Goal: Task Accomplishment & Management: Manage account settings

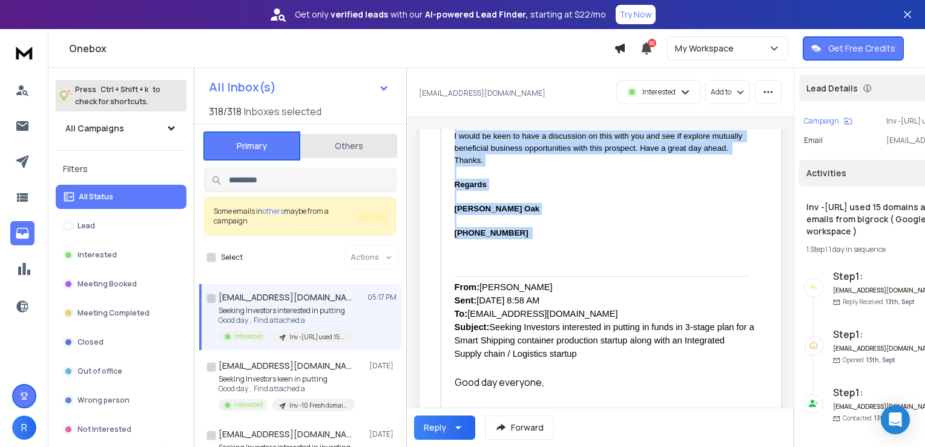
click at [586, 239] on div "[PHONE_NUMBER]" at bounding box center [605, 233] width 300 height 12
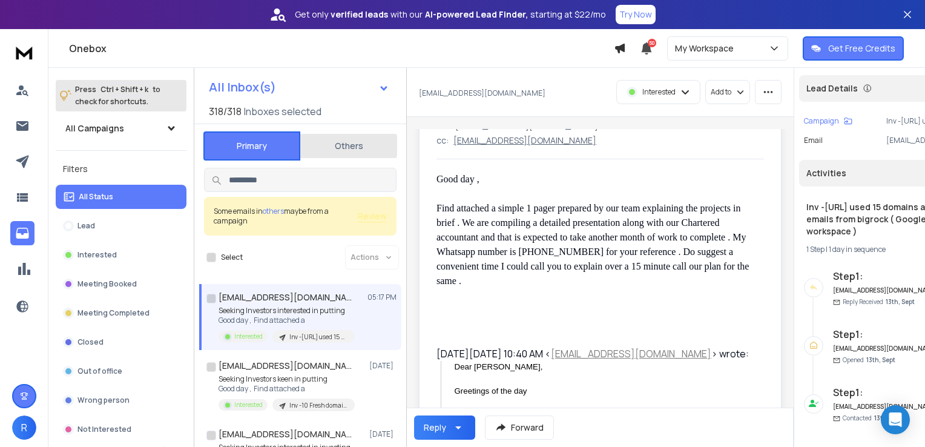
scroll to position [141, 0]
click at [96, 238] on div "All Status Lead Interested Meeting Booked Meeting Completed Closed Out of offic…" at bounding box center [121, 313] width 131 height 257
click at [94, 230] on p "Lead" at bounding box center [87, 226] width 18 height 10
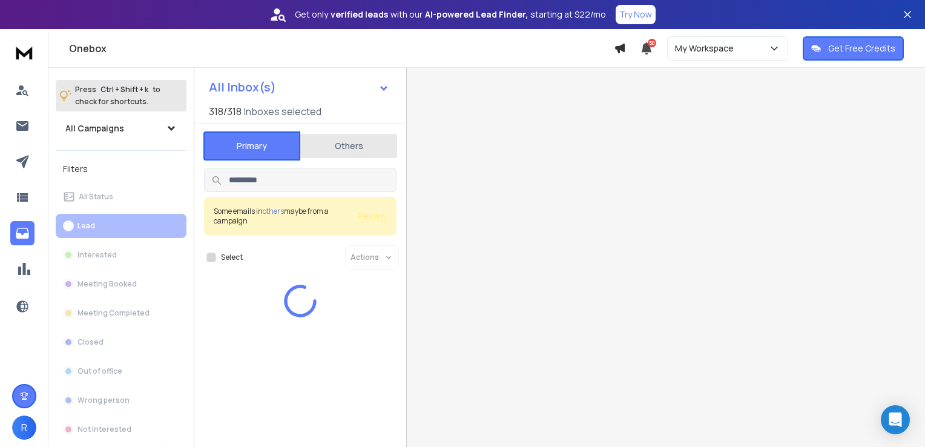
scroll to position [0, 0]
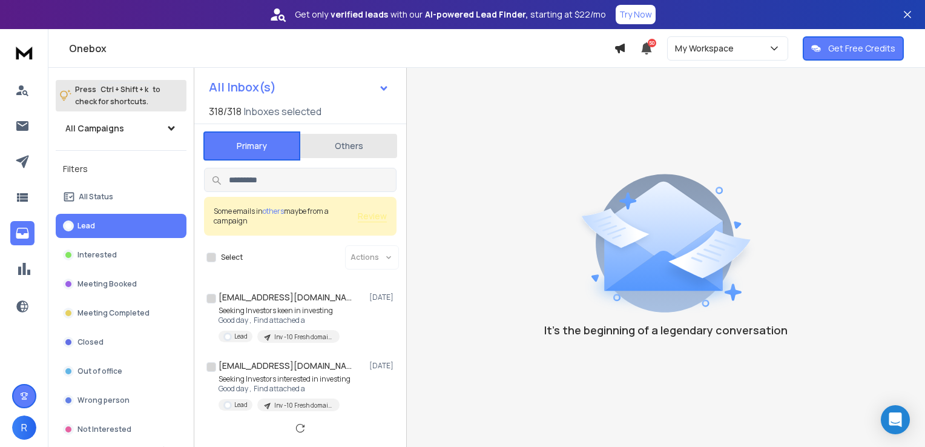
click at [117, 196] on button "All Status" at bounding box center [121, 197] width 131 height 24
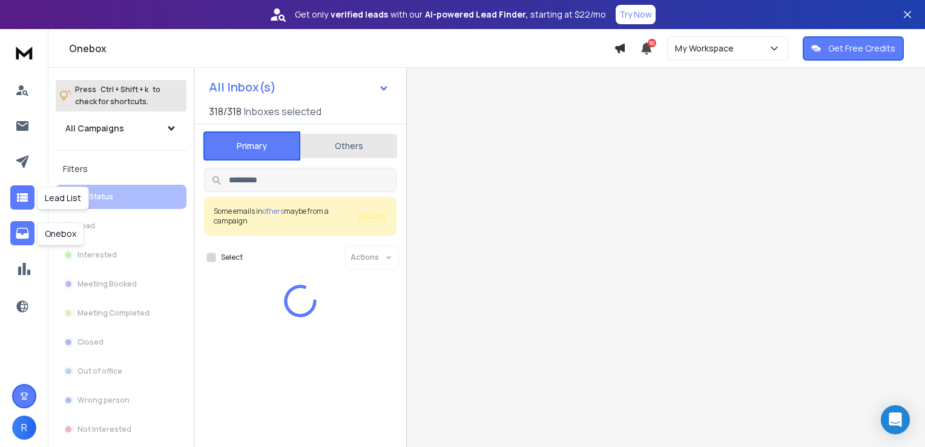
click at [18, 195] on icon at bounding box center [22, 197] width 11 height 8
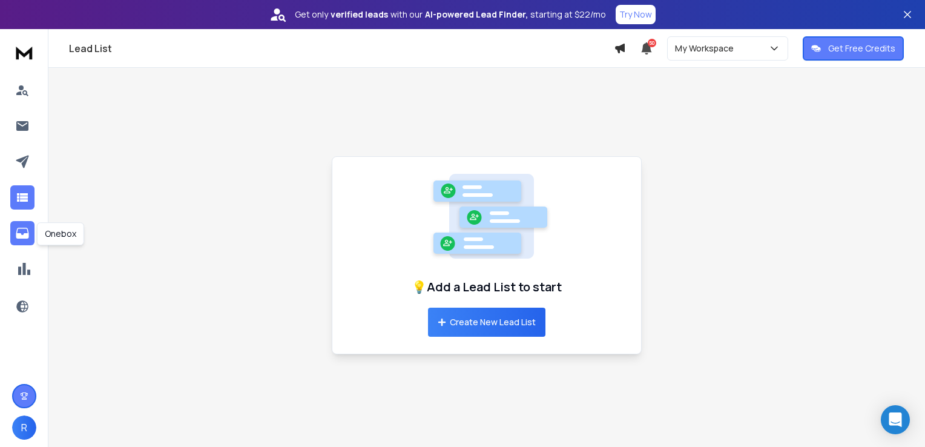
click at [18, 236] on icon at bounding box center [22, 233] width 13 height 11
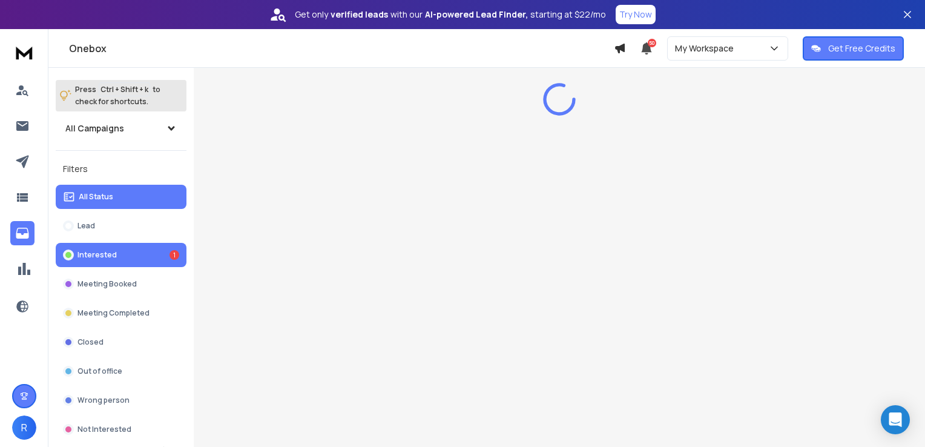
click at [84, 260] on button "Interested 1" at bounding box center [121, 255] width 131 height 24
click at [104, 207] on button "All Status" at bounding box center [121, 197] width 131 height 24
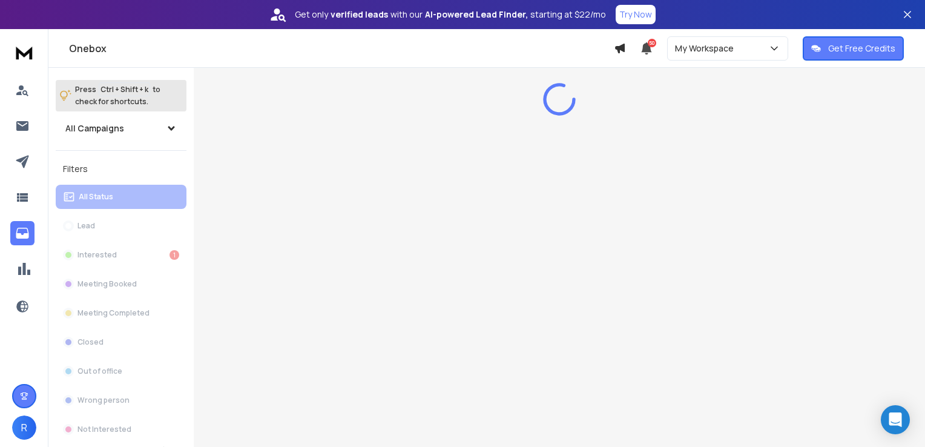
click at [262, 0] on html "Get only verified leads with our AI-powered Lead Finder, starting at $22/mo Try…" at bounding box center [462, 223] width 925 height 447
click at [131, 249] on div "All Status Lead Interested 1 Meeting Booked Meeting Completed Closed Out of off…" at bounding box center [121, 313] width 131 height 257
click at [123, 249] on div "All Status Lead Interested 1 Meeting Booked Meeting Completed Closed Out of off…" at bounding box center [121, 313] width 131 height 257
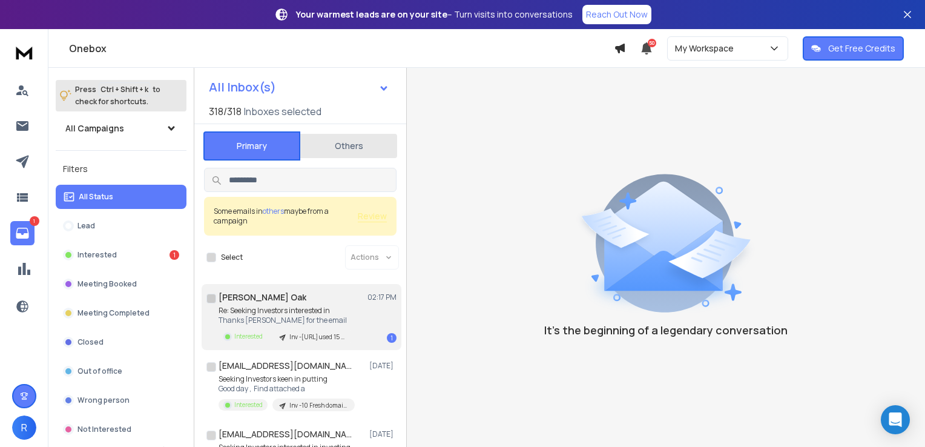
click at [322, 320] on p "Thanks [PERSON_NAME] for the email" at bounding box center [287, 321] width 136 height 10
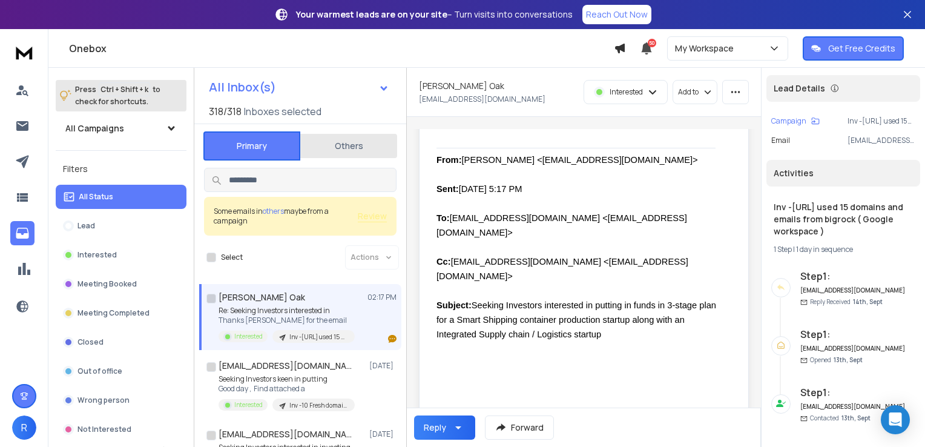
scroll to position [141, 0]
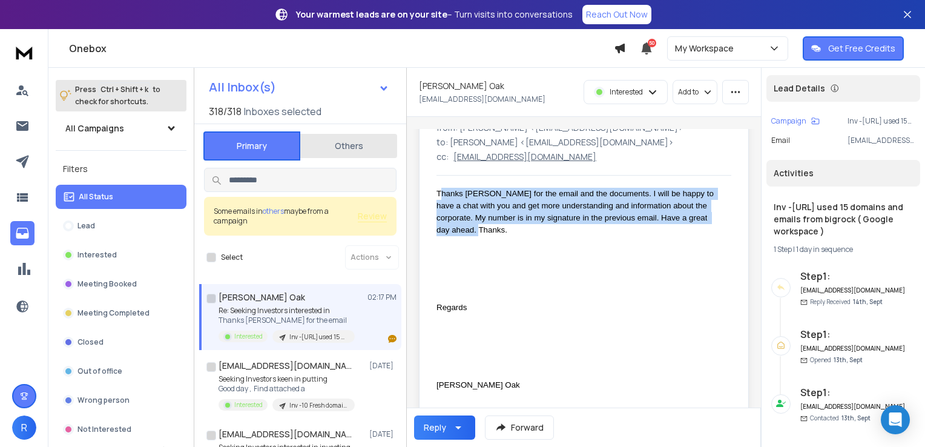
drag, startPoint x: 436, startPoint y: 240, endPoint x: 504, endPoint y: 280, distance: 78.7
click at [504, 236] on div "Thanks [PERSON_NAME] for the email and the documents. I will be happy to have a…" at bounding box center [579, 212] width 285 height 48
copy div "Thanks [PERSON_NAME] for the email and the documents. I will be happy to have a…"
